Goal: Task Accomplishment & Management: Manage account settings

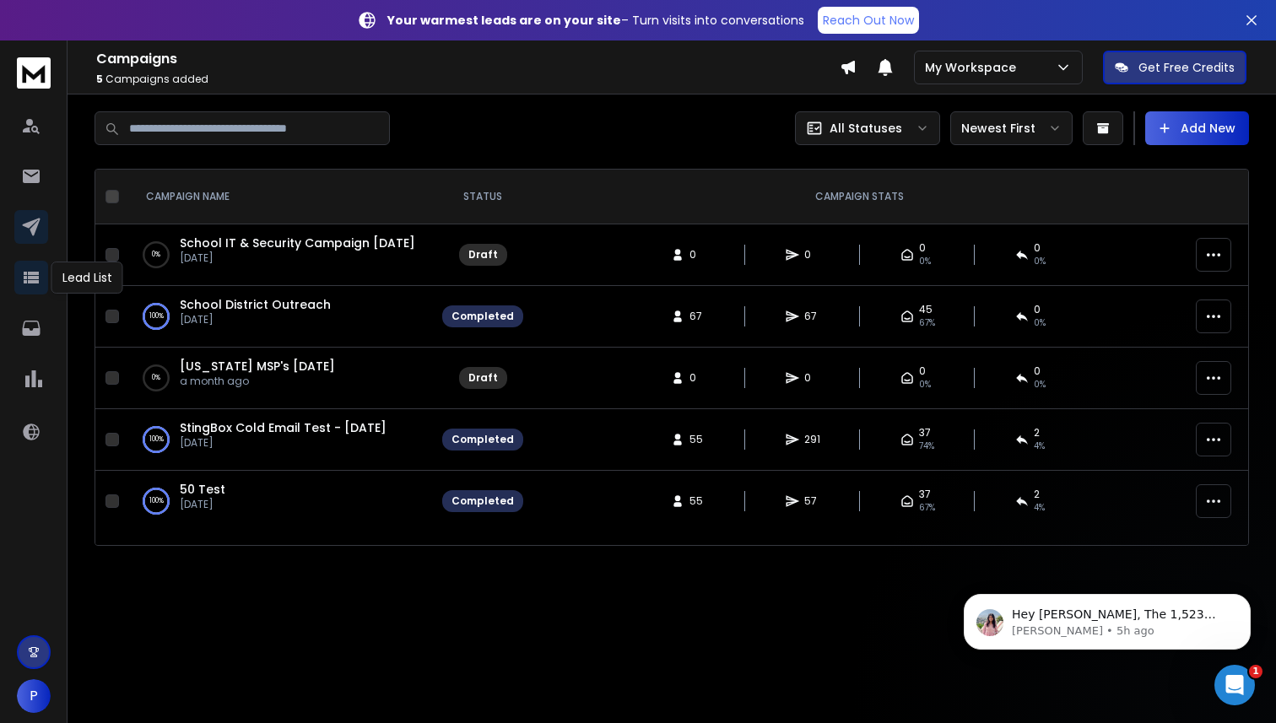
click at [30, 274] on icon at bounding box center [31, 278] width 15 height 12
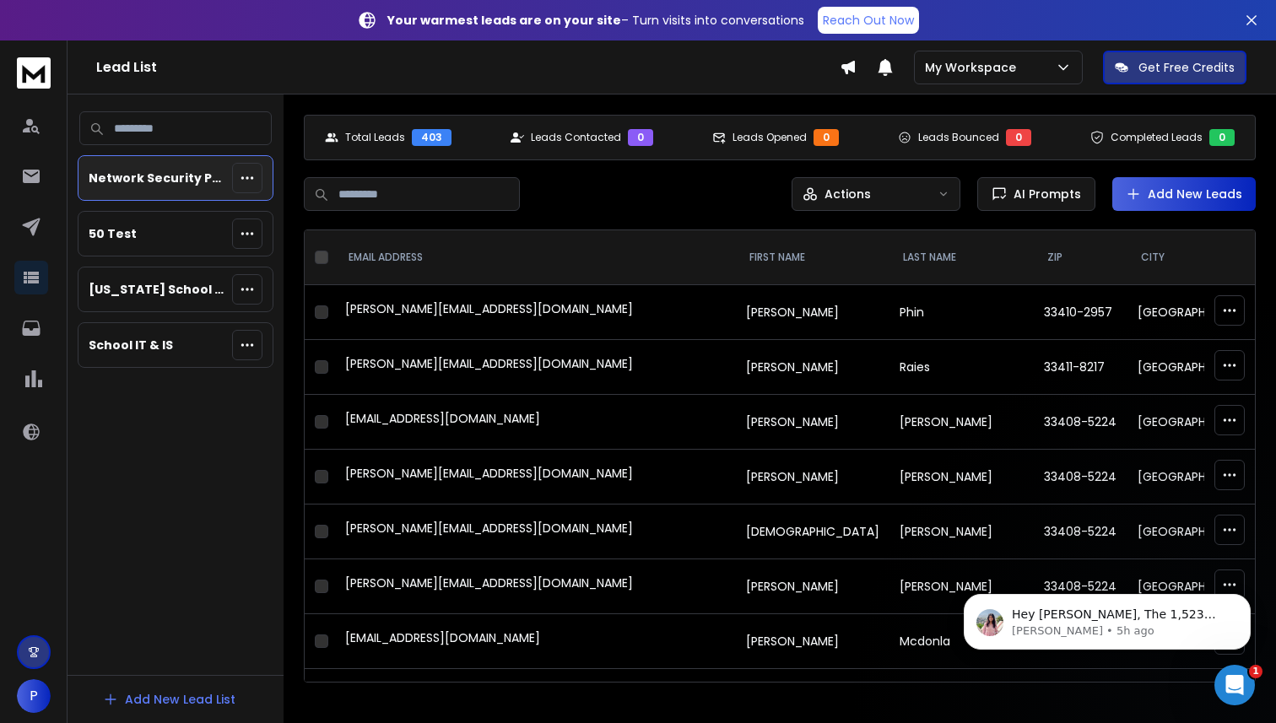
click at [124, 350] on p "School IT & IS" at bounding box center [131, 345] width 84 height 17
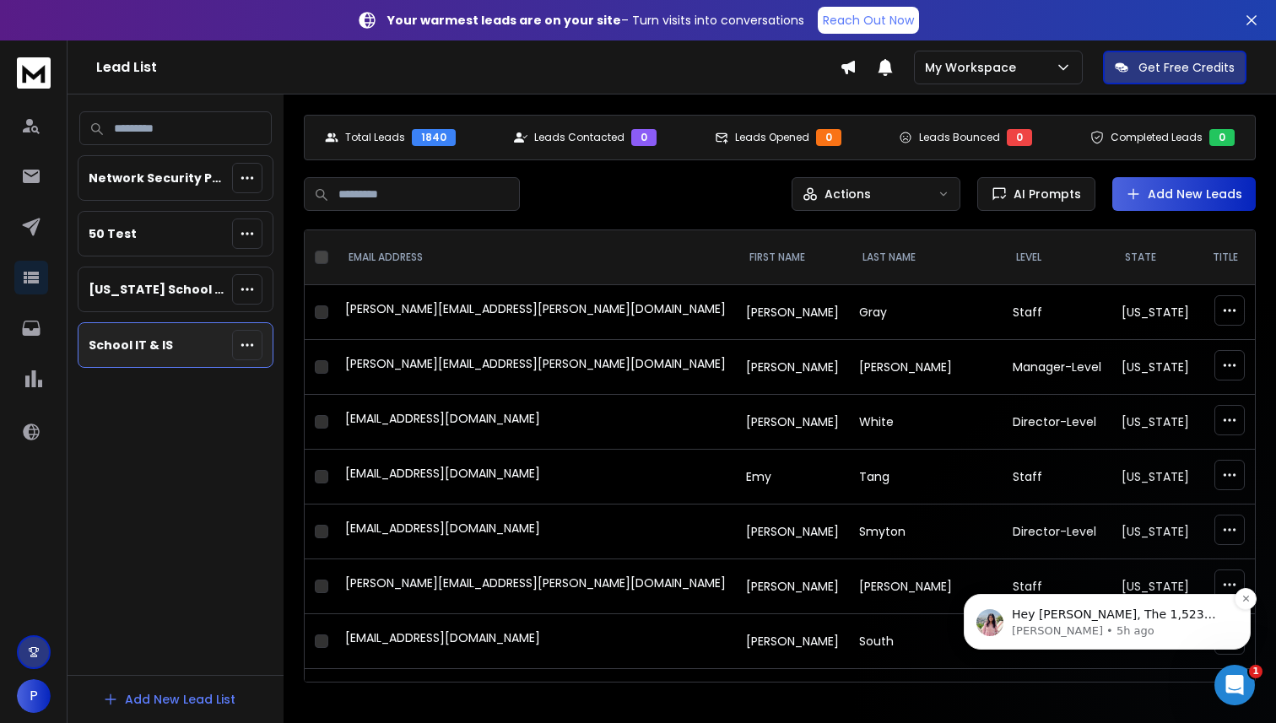
click at [1142, 618] on p "Hey [PERSON_NAME], The 1,523 leads have already been added to your lead list, a…" at bounding box center [1121, 615] width 218 height 17
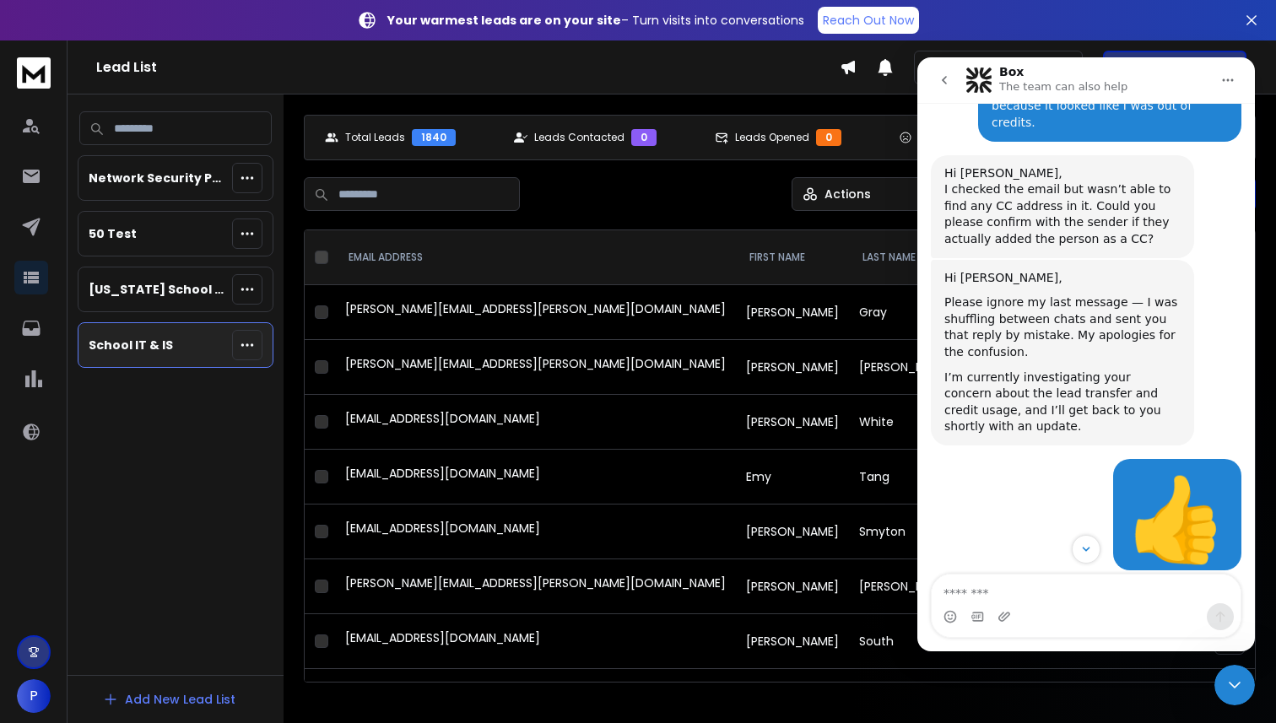
scroll to position [1562, 0]
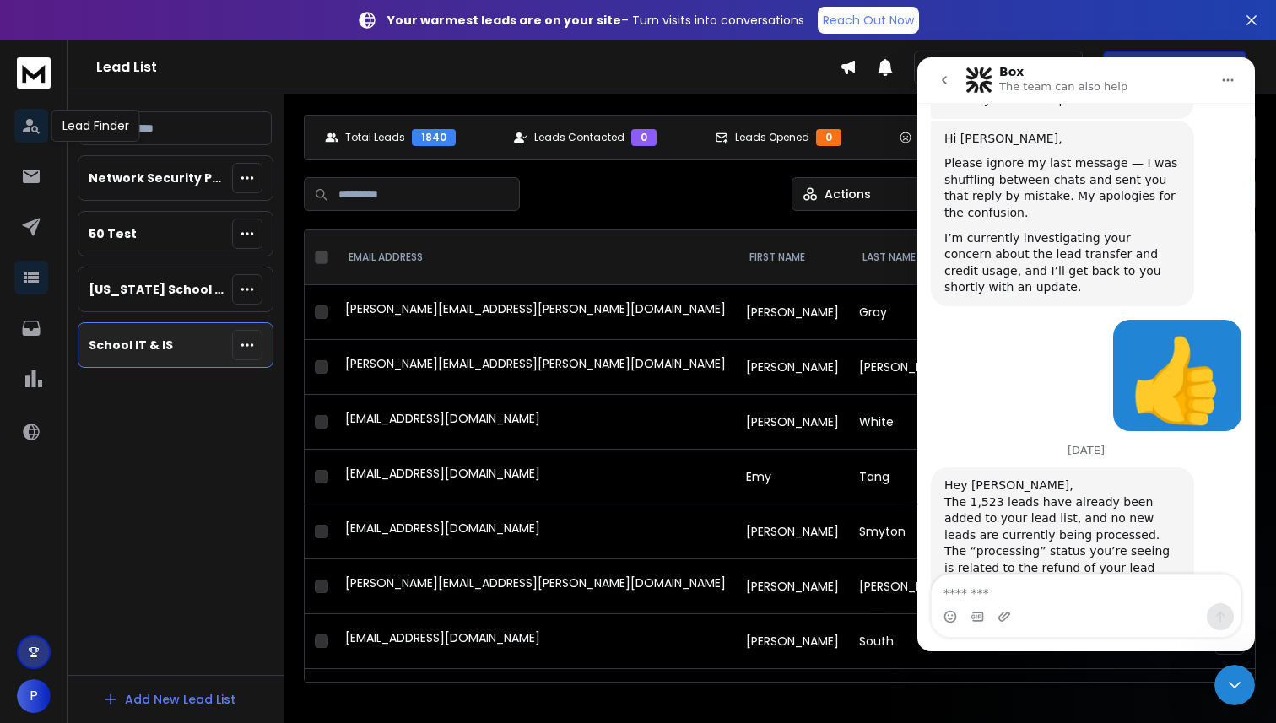
click at [30, 124] on circle at bounding box center [29, 122] width 7 height 7
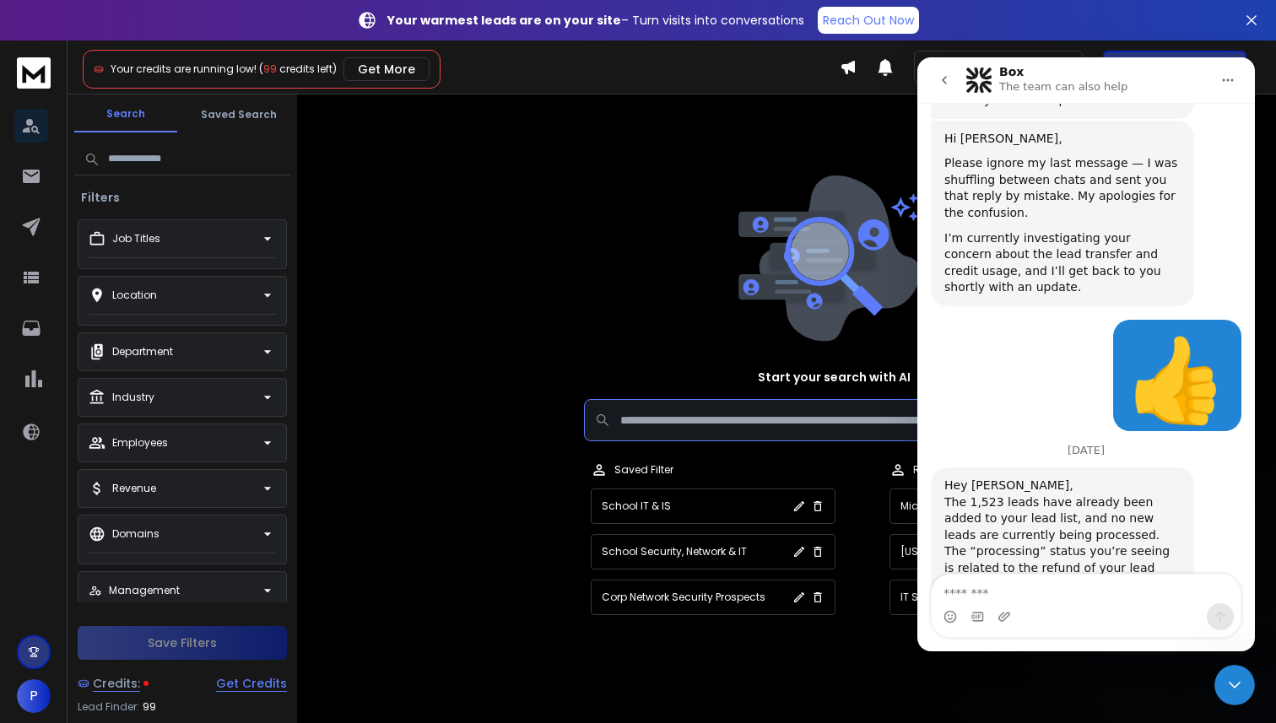
click at [116, 680] on span "Credits:" at bounding box center [116, 683] width 47 height 17
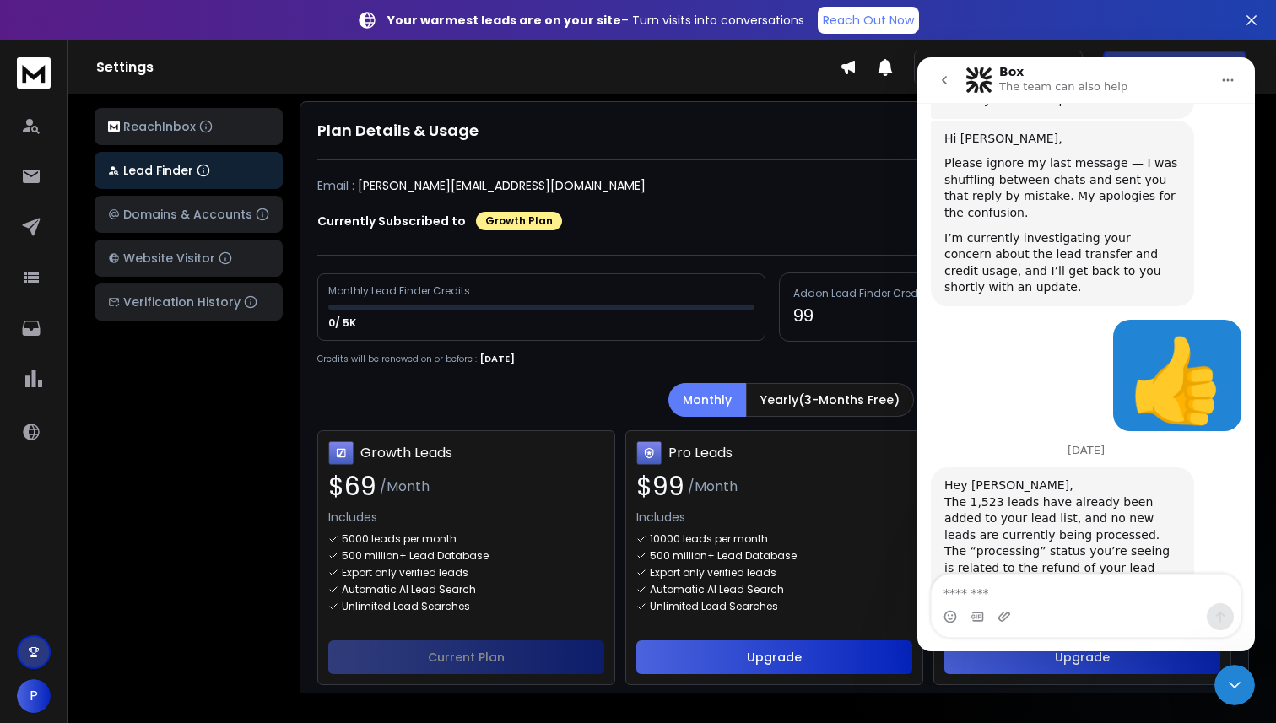
click at [1239, 681] on icon "Close Intercom Messenger" at bounding box center [1234, 685] width 20 height 20
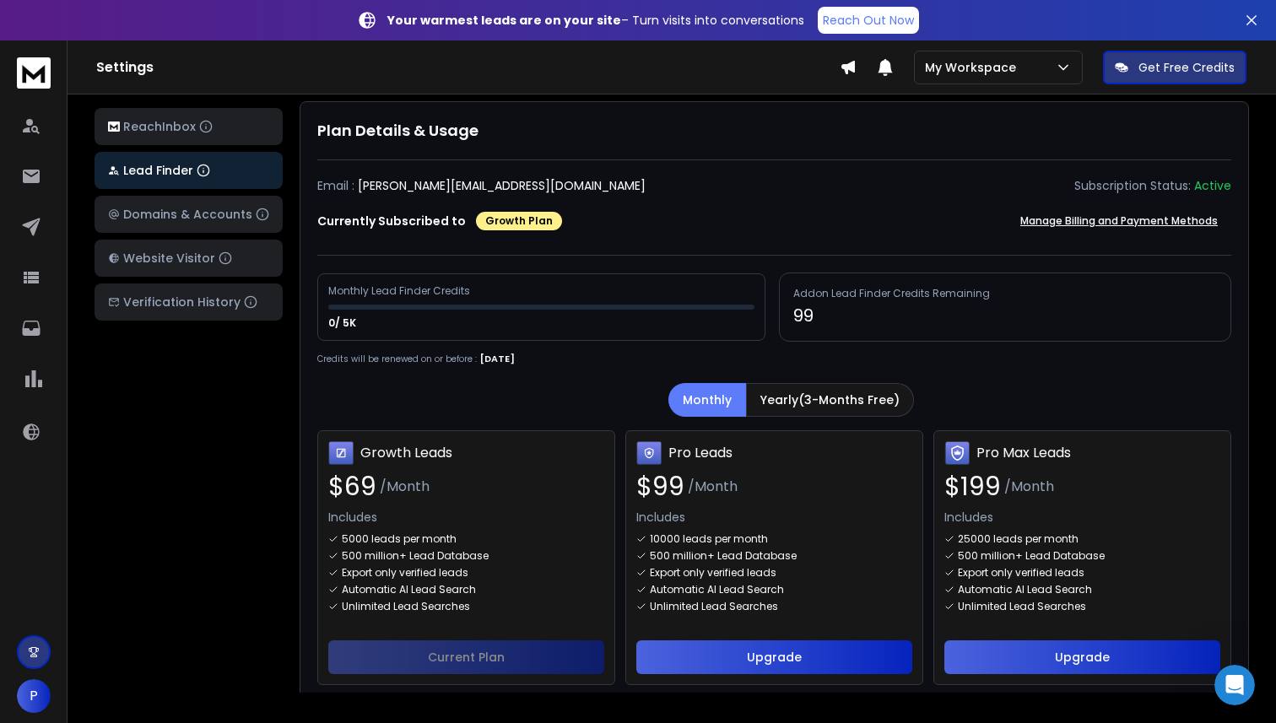
scroll to position [1562, 0]
